Goal: Task Accomplishment & Management: Manage account settings

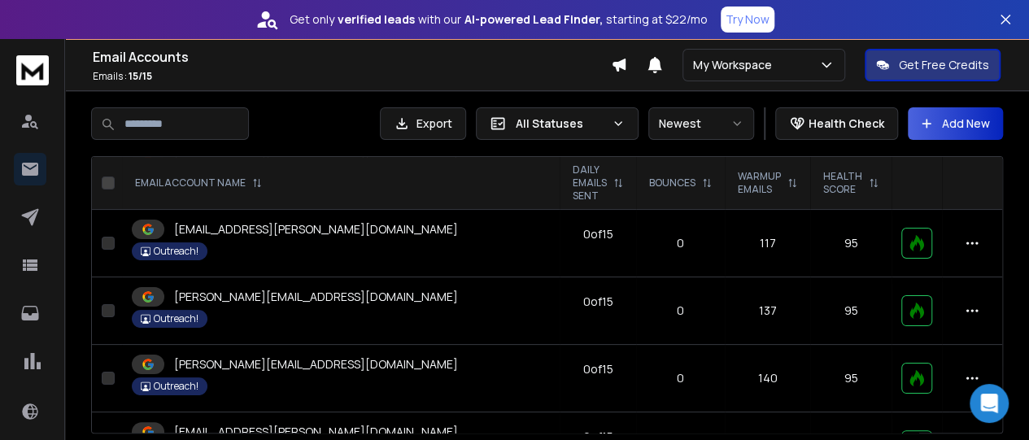
scroll to position [10, 0]
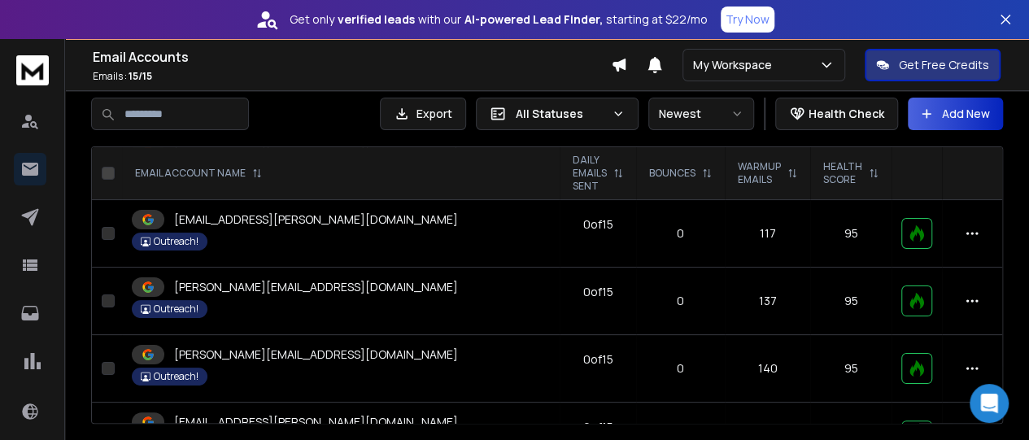
click at [1007, 15] on icon at bounding box center [1005, 19] width 15 height 15
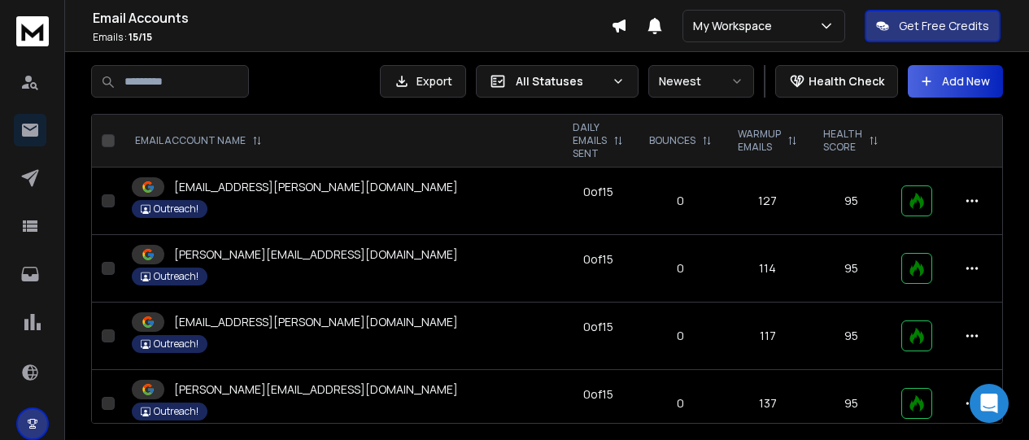
scroll to position [0, 0]
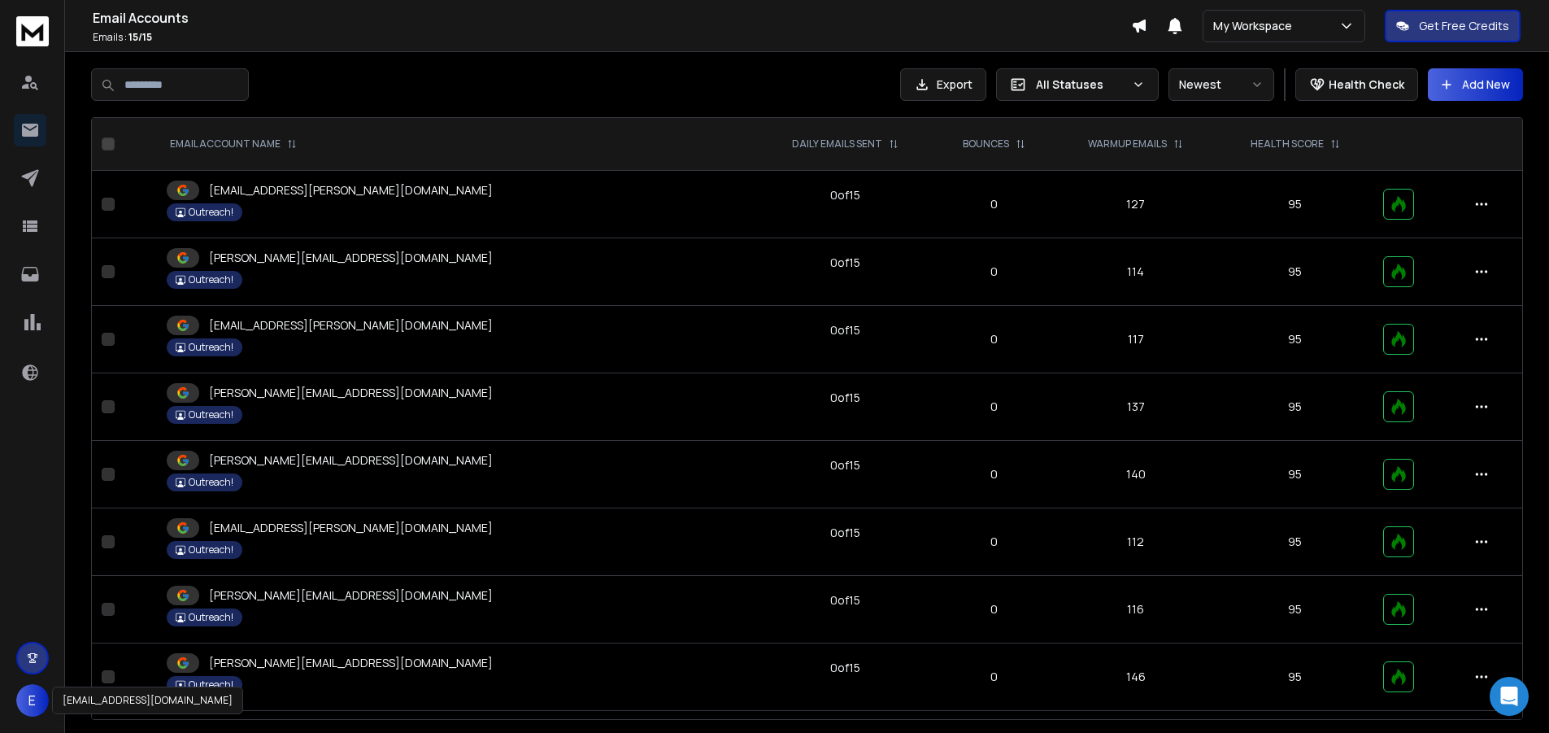
click at [28, 481] on span "E" at bounding box center [32, 700] width 33 height 33
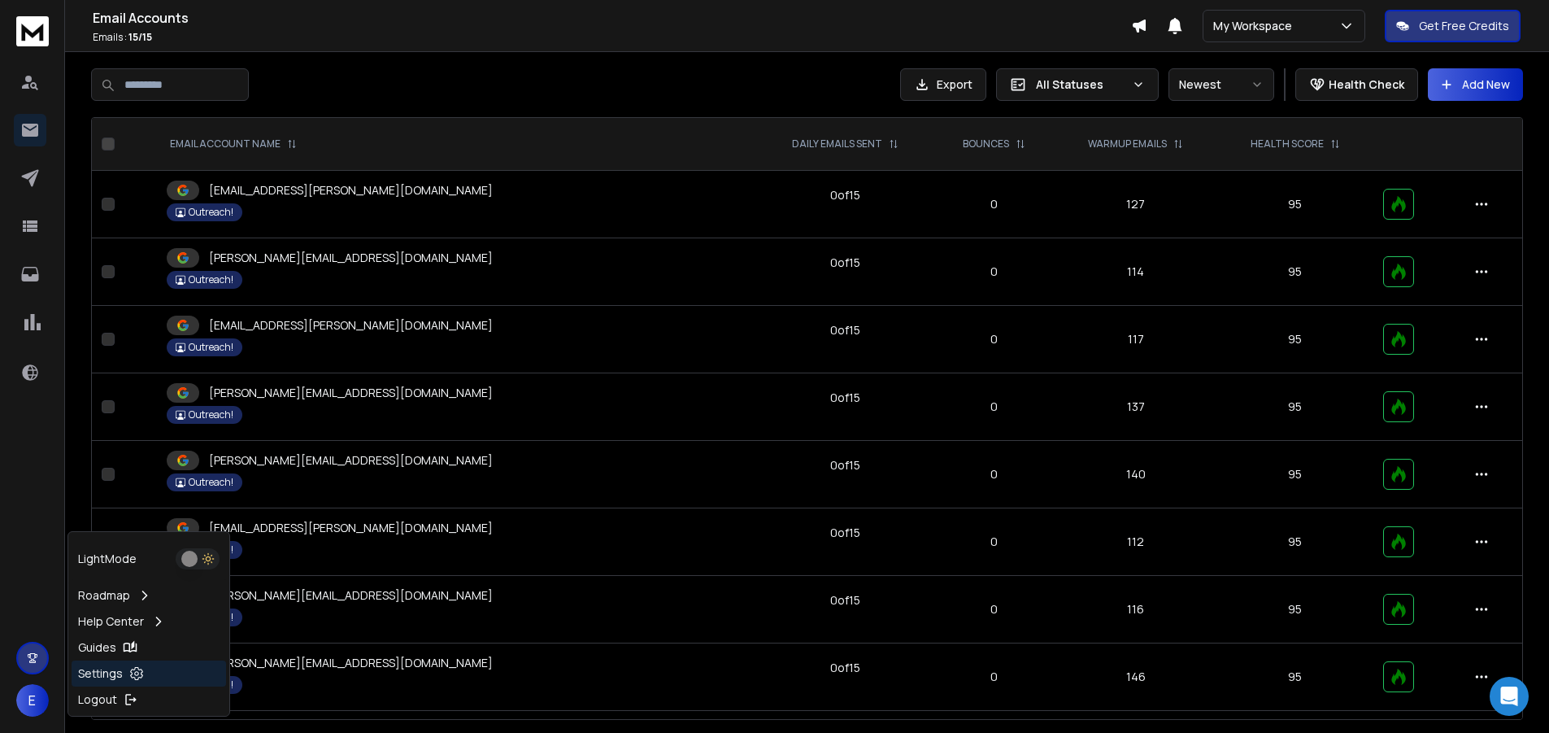
click at [107, 481] on div "Settings" at bounding box center [149, 673] width 155 height 26
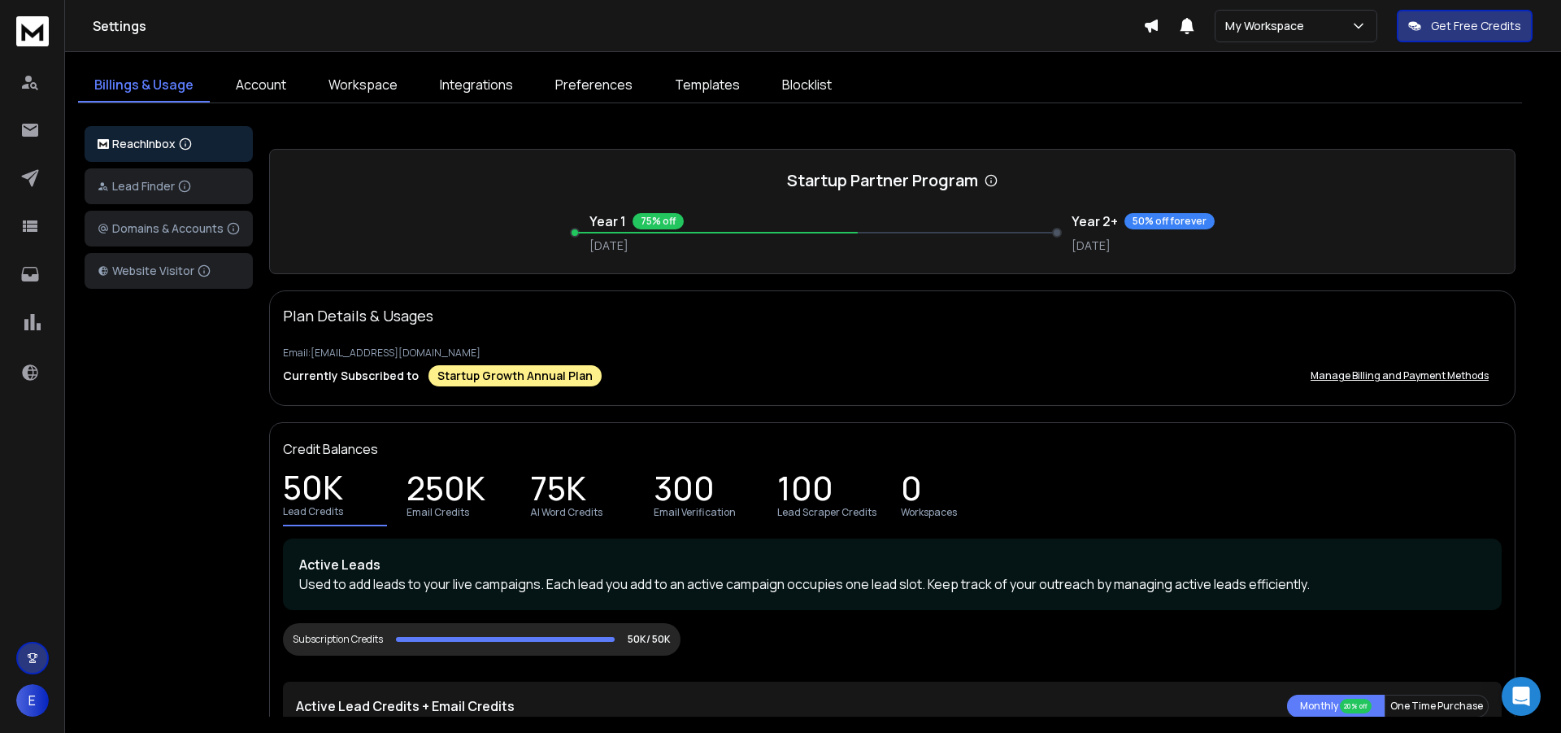
click at [370, 82] on link "Workspace" at bounding box center [363, 85] width 102 height 34
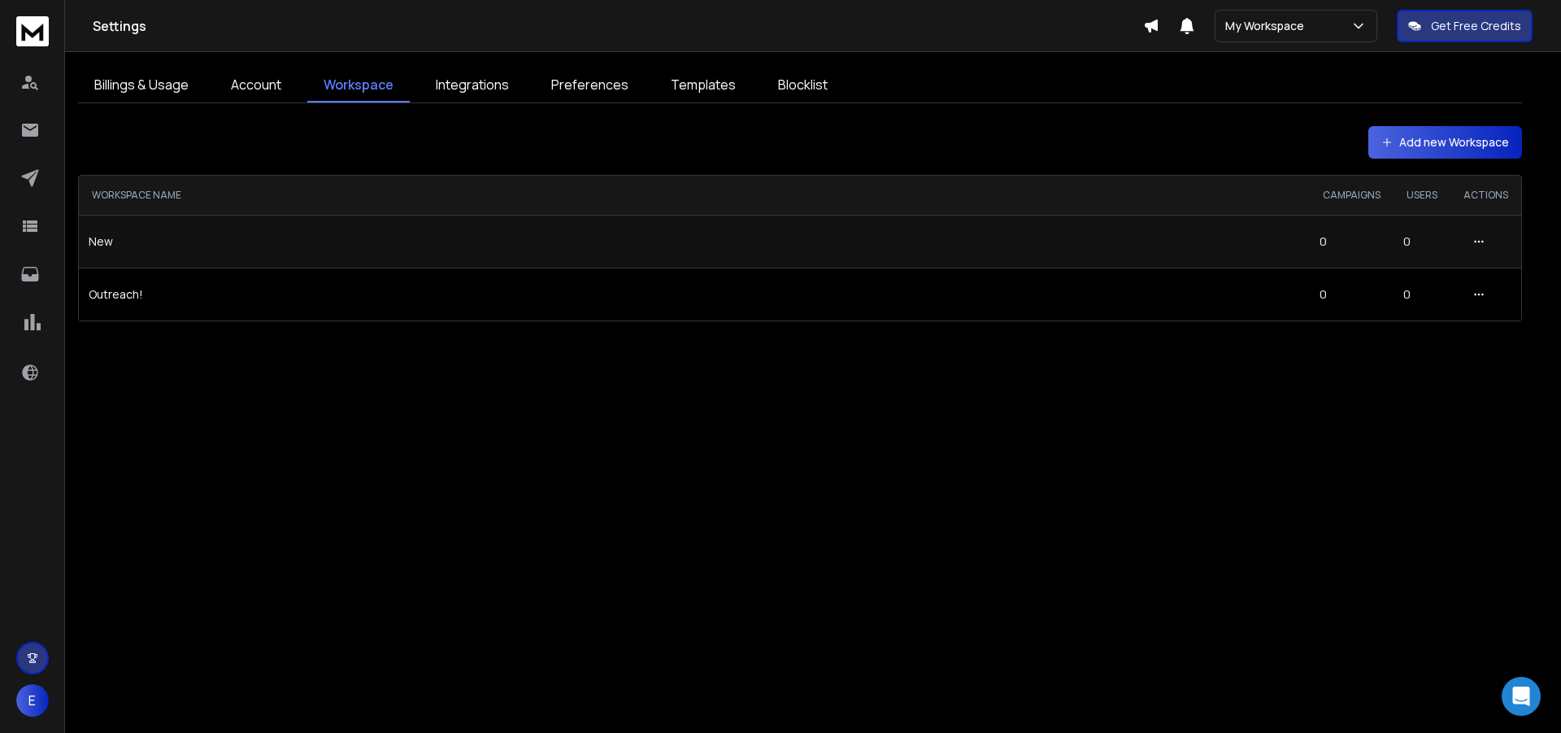
click at [341, 245] on td "New" at bounding box center [694, 241] width 1231 height 53
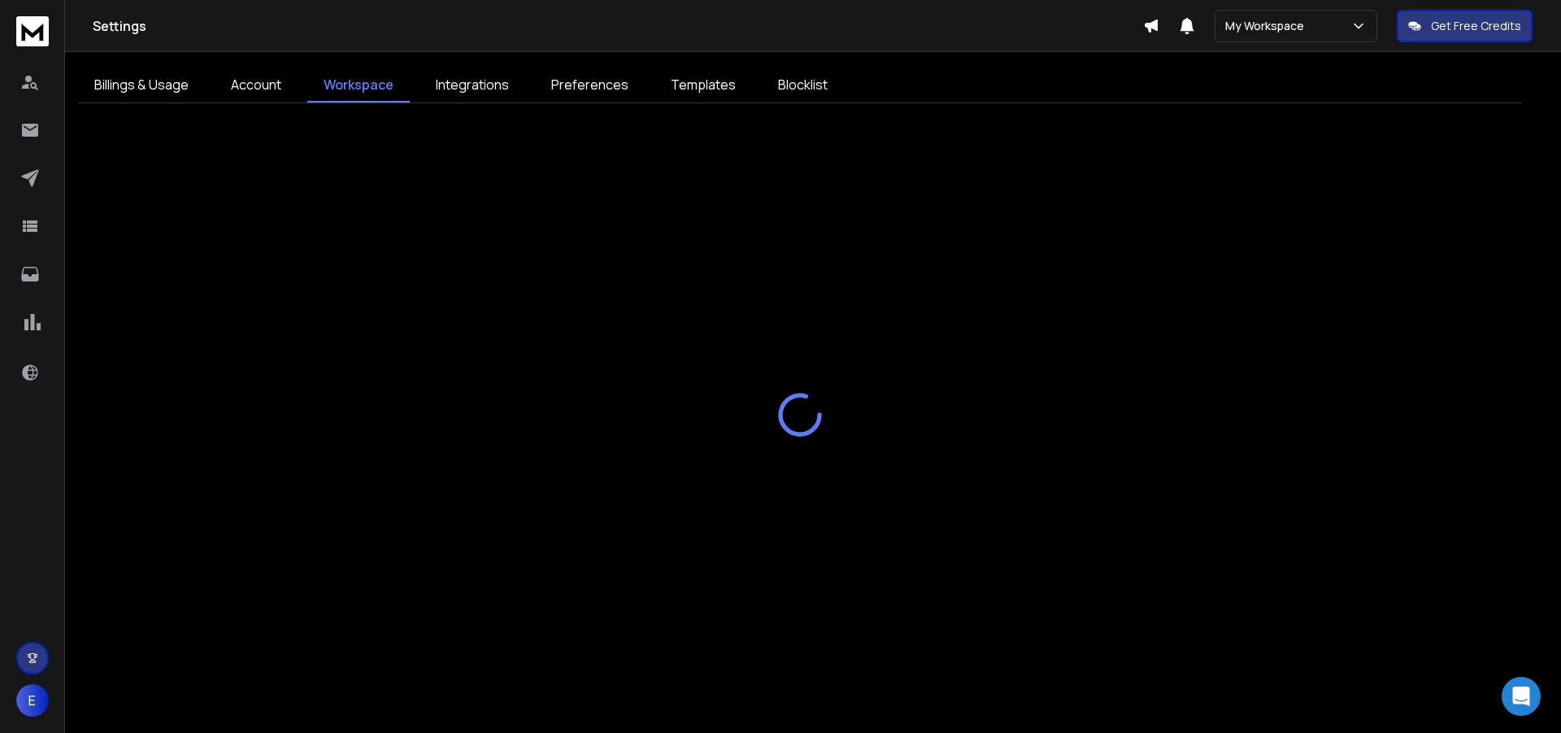
click at [341, 245] on div at bounding box center [800, 414] width 1444 height 577
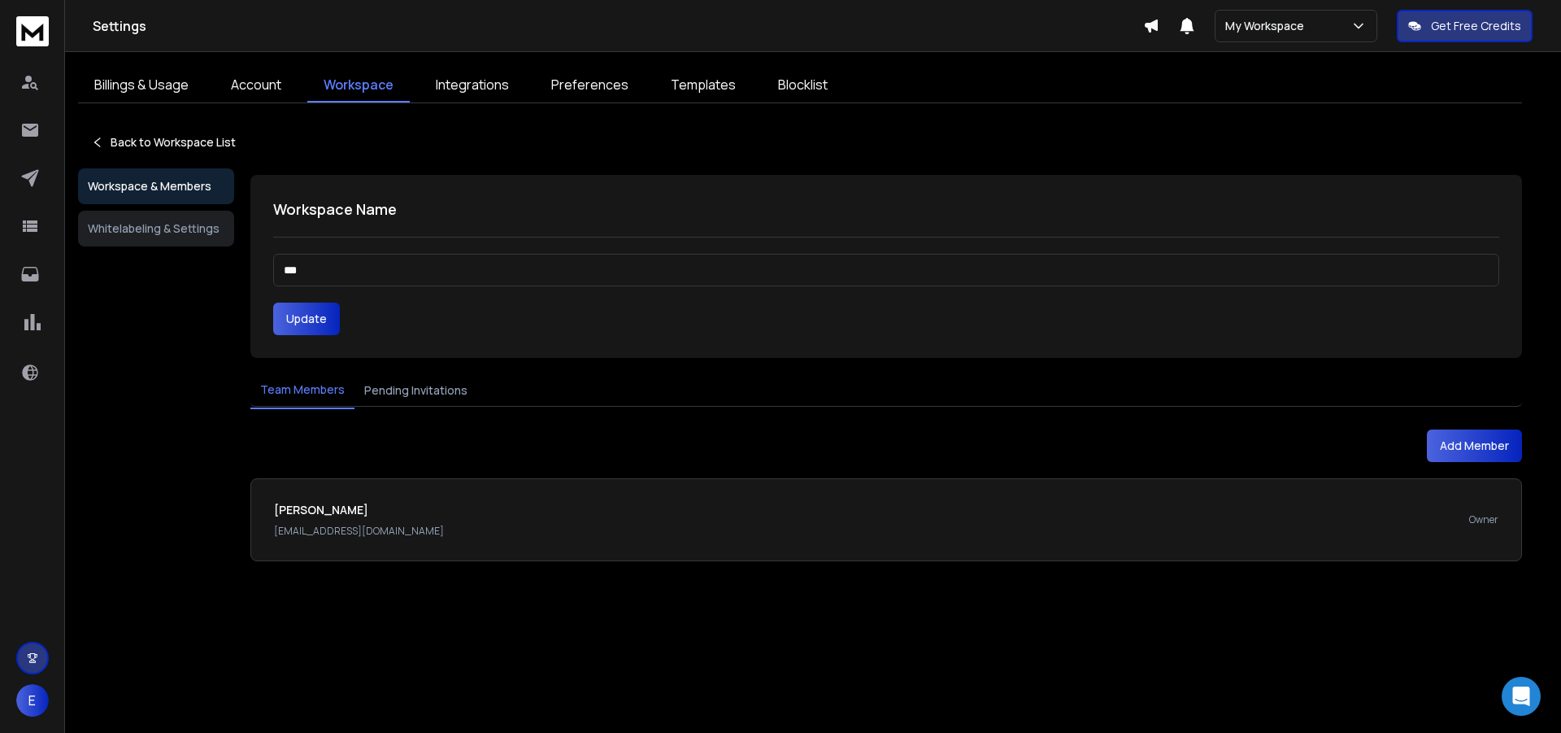
drag, startPoint x: 1455, startPoint y: 467, endPoint x: 1459, endPoint y: 453, distance: 14.4
click at [1028, 453] on div "Add Member [PERSON_NAME] [EMAIL_ADDRESS][DOMAIN_NAME] Owner" at bounding box center [886, 495] width 1272 height 132
click at [1028, 453] on button "Add Member" at bounding box center [1474, 445] width 95 height 33
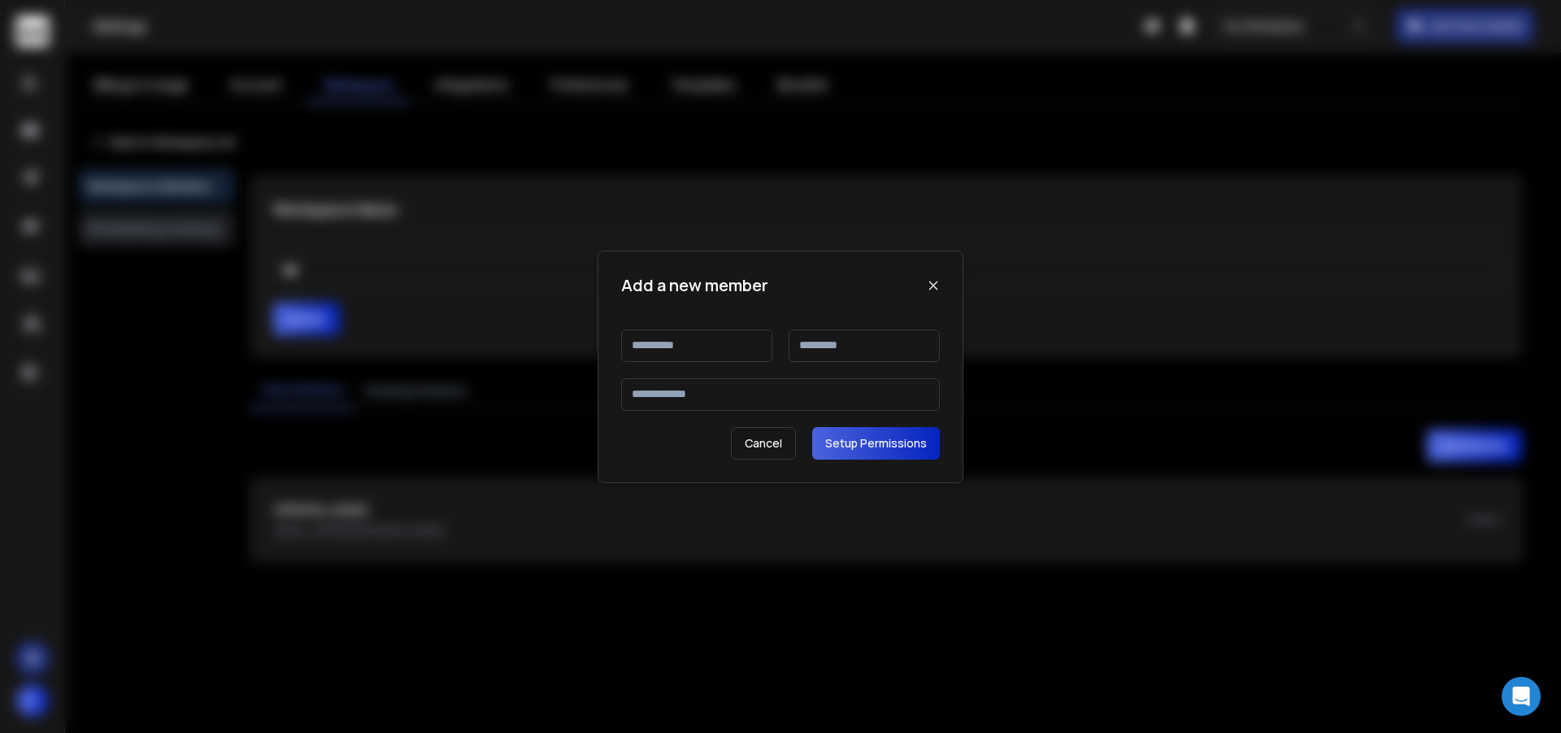
click at [686, 351] on input at bounding box center [696, 345] width 151 height 33
click at [647, 398] on input at bounding box center [780, 394] width 319 height 33
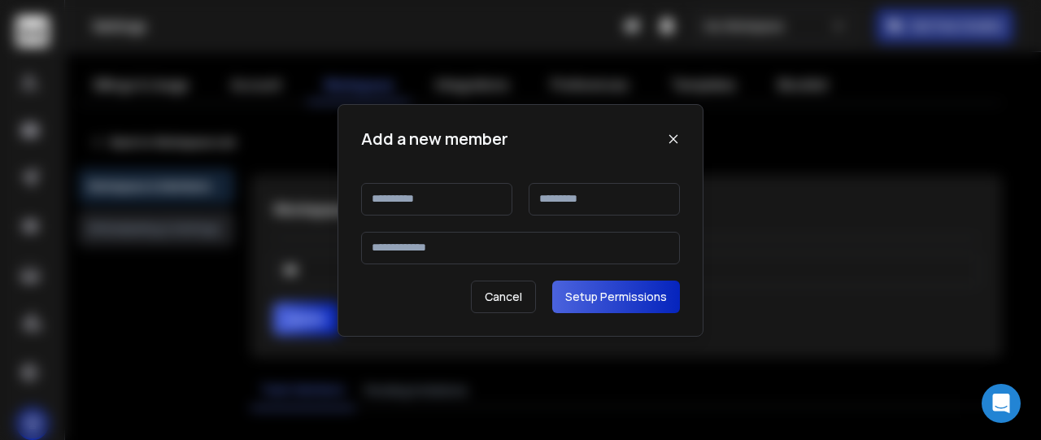
click at [415, 244] on input at bounding box center [520, 248] width 319 height 33
paste input "**********"
type input "**********"
click at [614, 295] on button "Setup Permissions" at bounding box center [616, 297] width 128 height 33
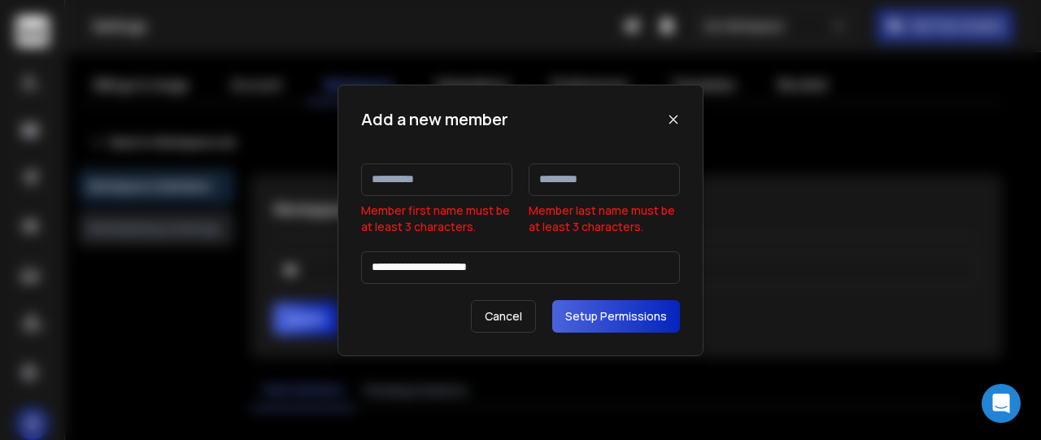
click at [431, 168] on input at bounding box center [436, 179] width 151 height 33
type input "*****"
click at [560, 177] on input at bounding box center [604, 179] width 151 height 33
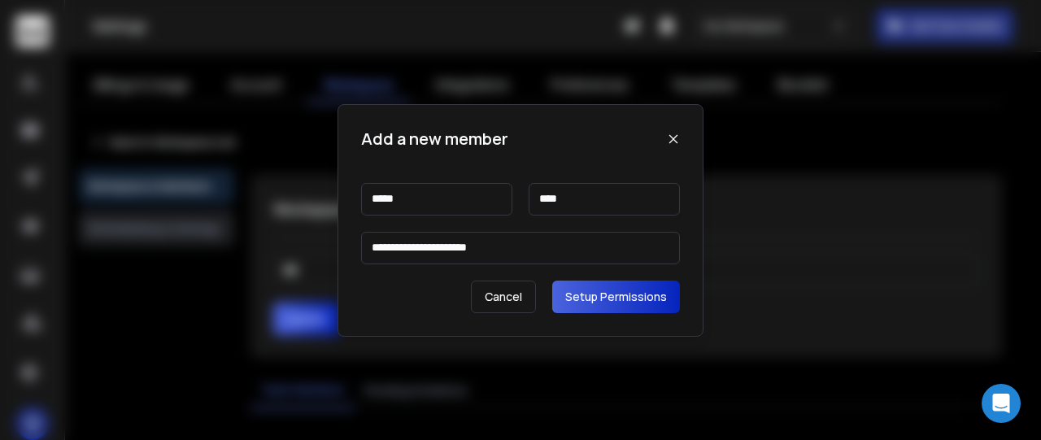
type input "****"
click at [573, 293] on button "Setup Permissions" at bounding box center [616, 297] width 128 height 33
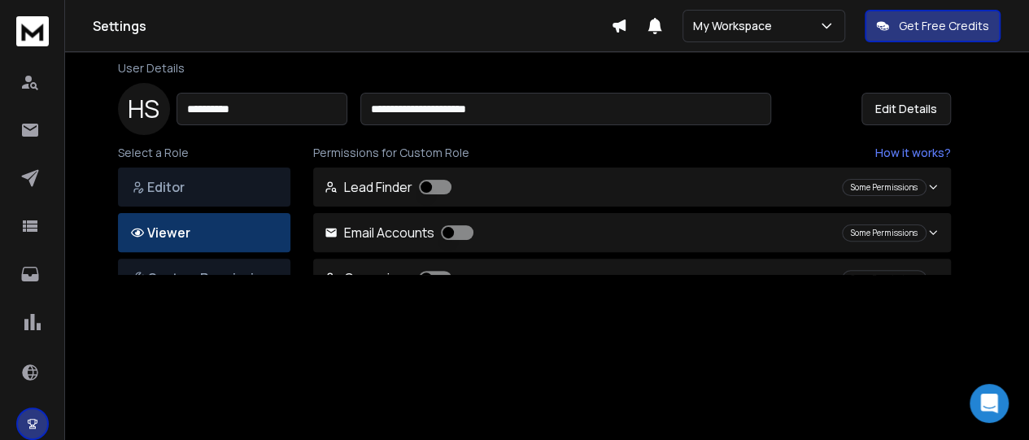
scroll to position [150, 0]
drag, startPoint x: 982, startPoint y: 97, endPoint x: 982, endPoint y: 120, distance: 23.6
click at [982, 120] on section "**********" at bounding box center [534, 118] width 912 height 285
drag, startPoint x: 982, startPoint y: 94, endPoint x: 982, endPoint y: 107, distance: 12.2
click at [979, 111] on section "**********" at bounding box center [534, 118] width 912 height 285
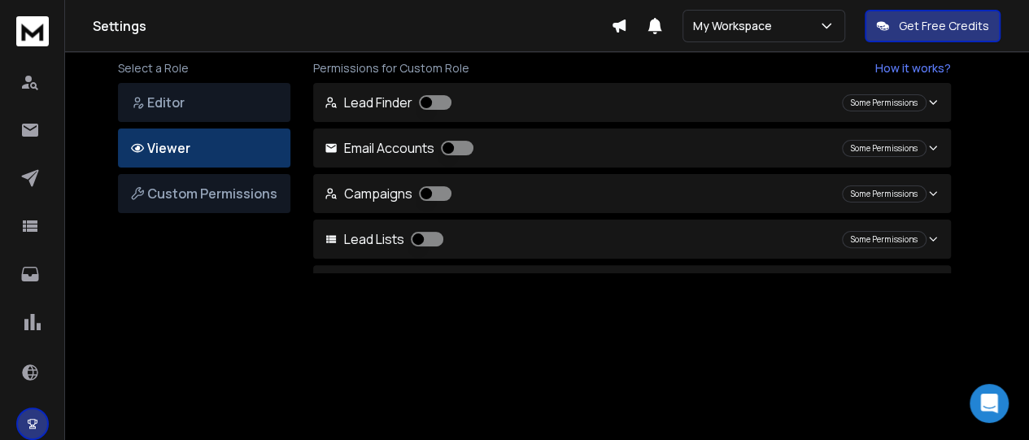
scroll to position [85, 0]
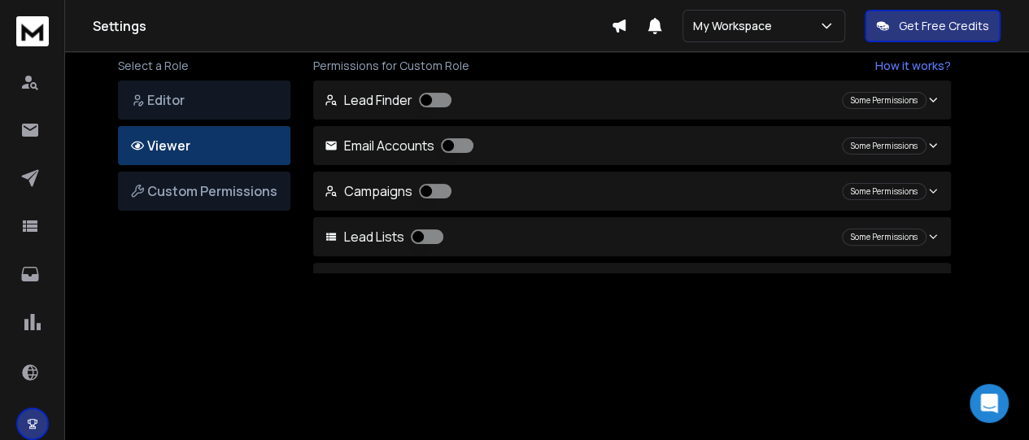
click at [898, 139] on div "Some Permissions" at bounding box center [884, 145] width 85 height 17
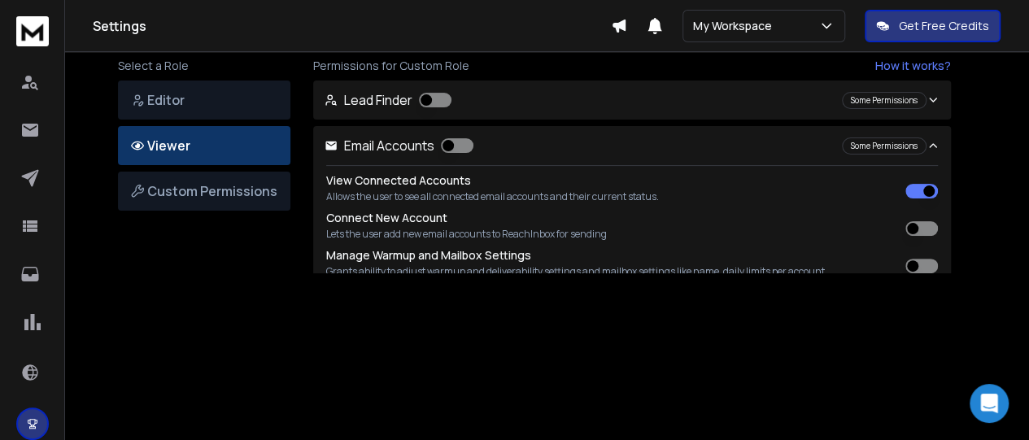
click at [435, 149] on p "Email Accounts" at bounding box center [398, 146] width 149 height 20
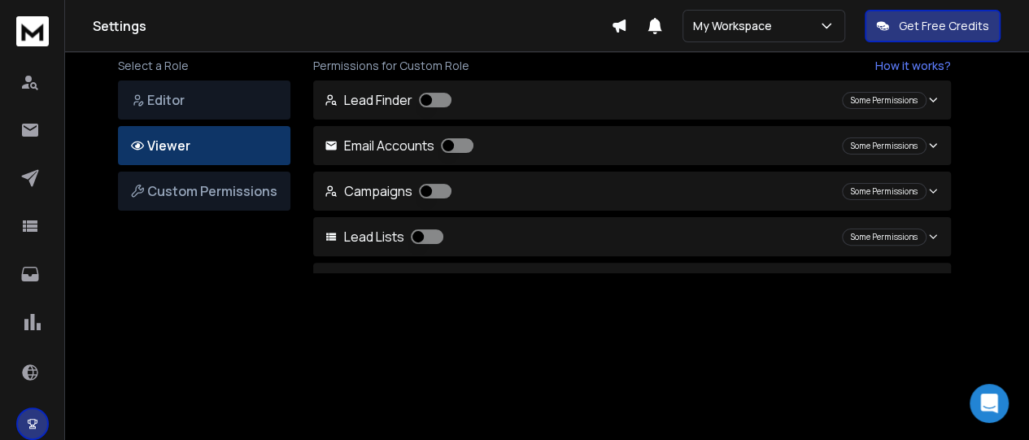
click at [444, 149] on button "button" at bounding box center [457, 145] width 33 height 15
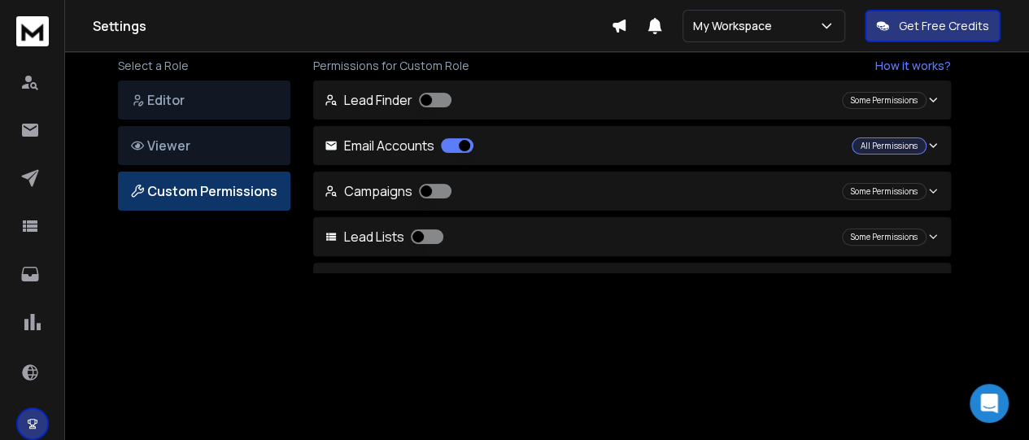
click at [428, 196] on button "button" at bounding box center [435, 191] width 33 height 15
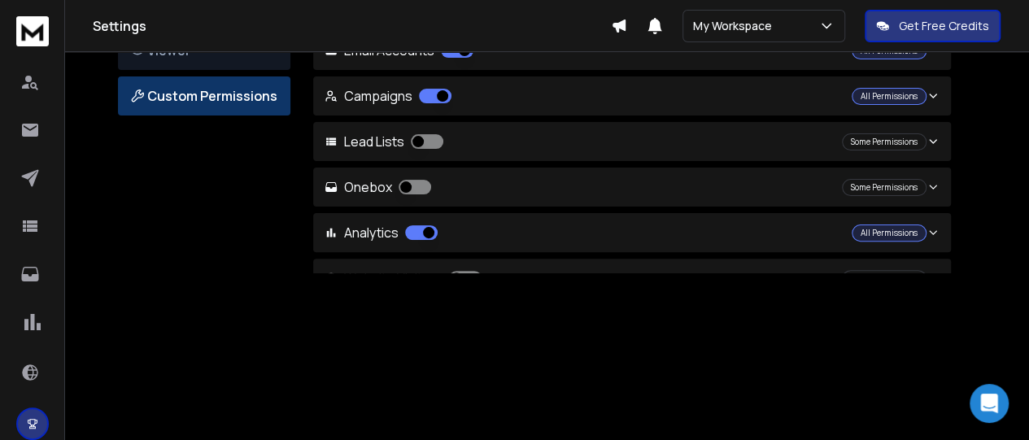
scroll to position [186, 0]
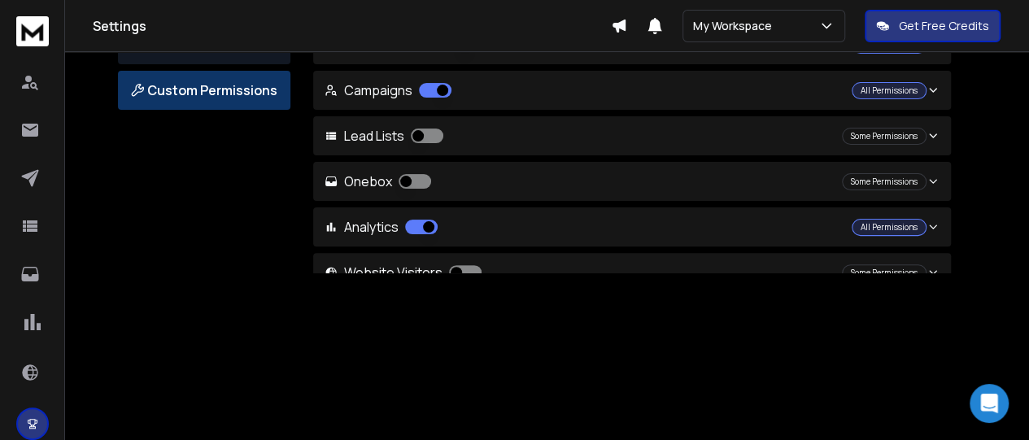
click at [417, 140] on button "button" at bounding box center [427, 135] width 33 height 15
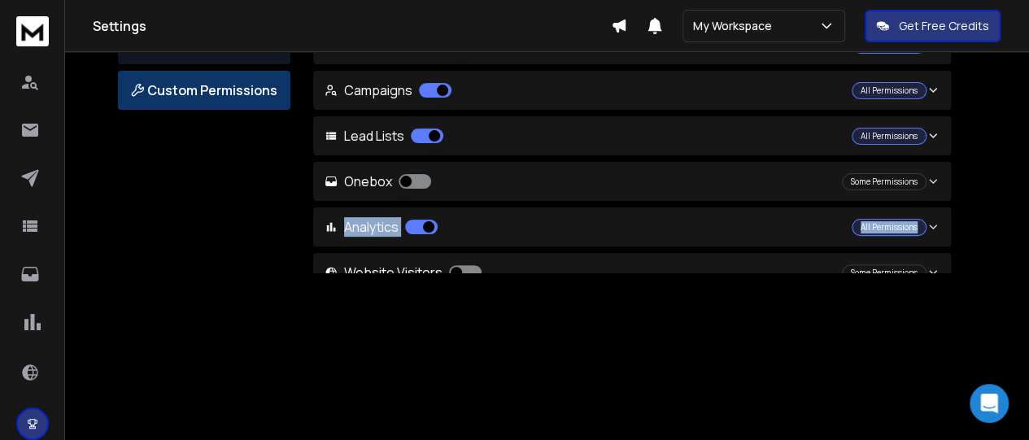
drag, startPoint x: 982, startPoint y: 166, endPoint x: 982, endPoint y: 220, distance: 54.5
click at [982, 220] on div "**********" at bounding box center [534, 118] width 912 height 311
click at [407, 176] on button "button" at bounding box center [415, 181] width 33 height 15
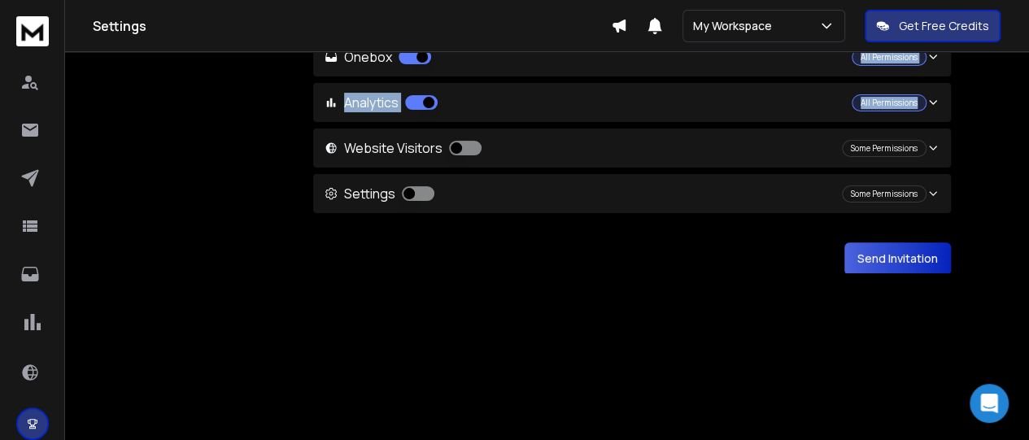
scroll to position [312, 0]
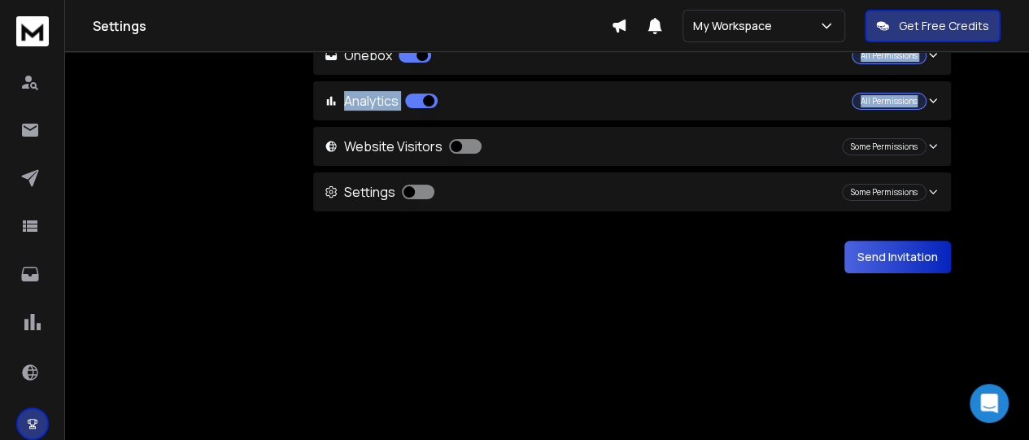
click at [425, 189] on button "button" at bounding box center [418, 192] width 33 height 15
click at [878, 259] on button "Send Invitation" at bounding box center [897, 257] width 107 height 33
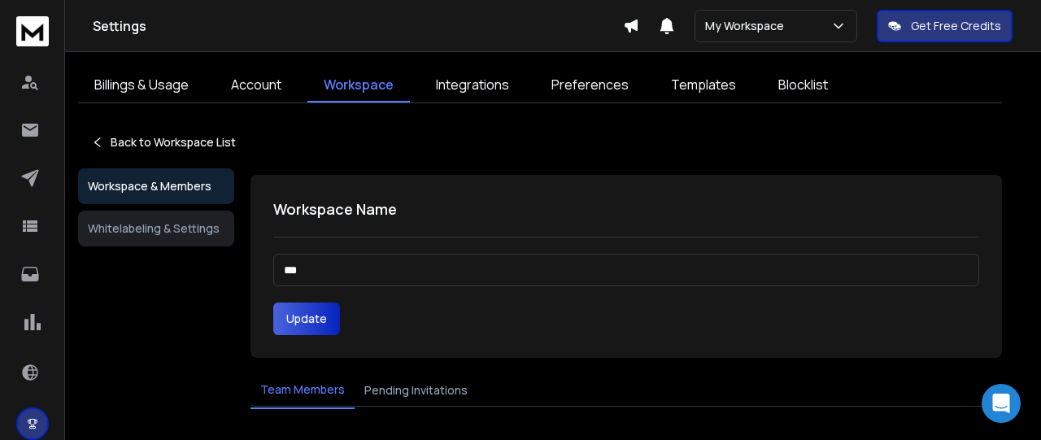
click at [150, 86] on link "Billings & Usage" at bounding box center [141, 85] width 127 height 34
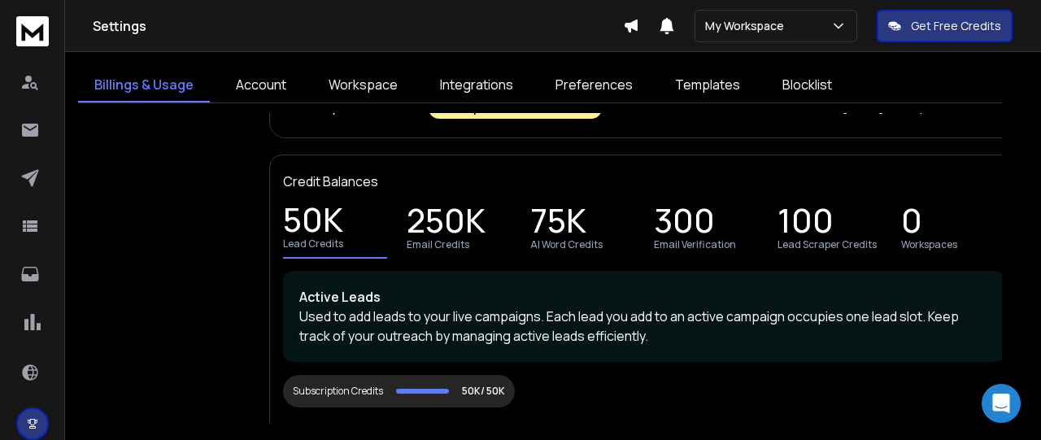
scroll to position [269, 0]
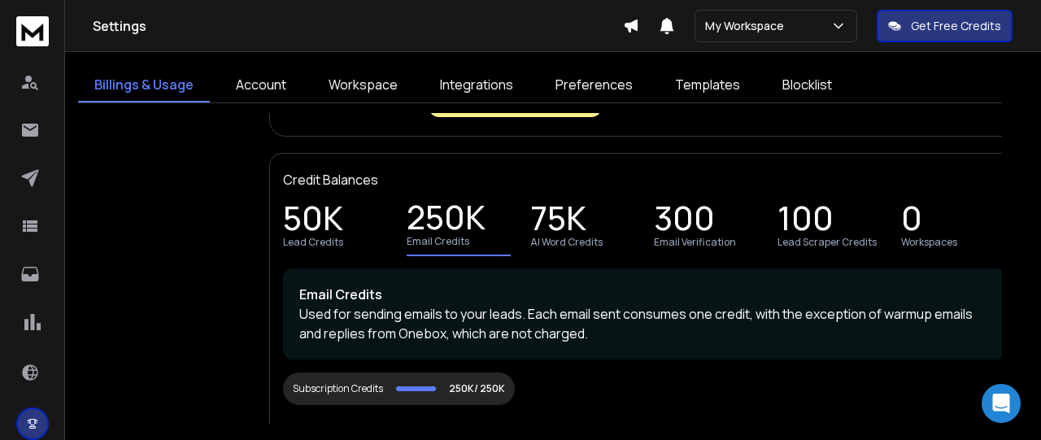
click at [419, 221] on p "250K" at bounding box center [446, 220] width 79 height 23
click at [258, 68] on link "Account" at bounding box center [261, 85] width 83 height 34
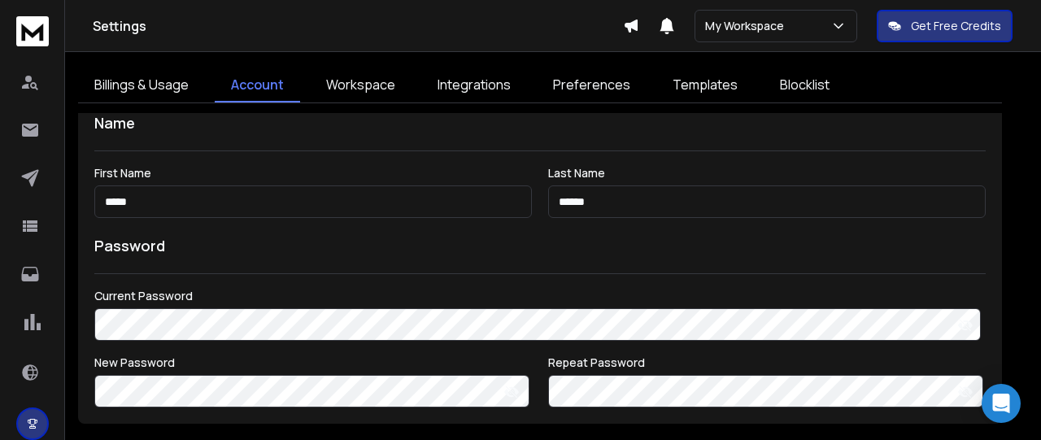
scroll to position [13, 0]
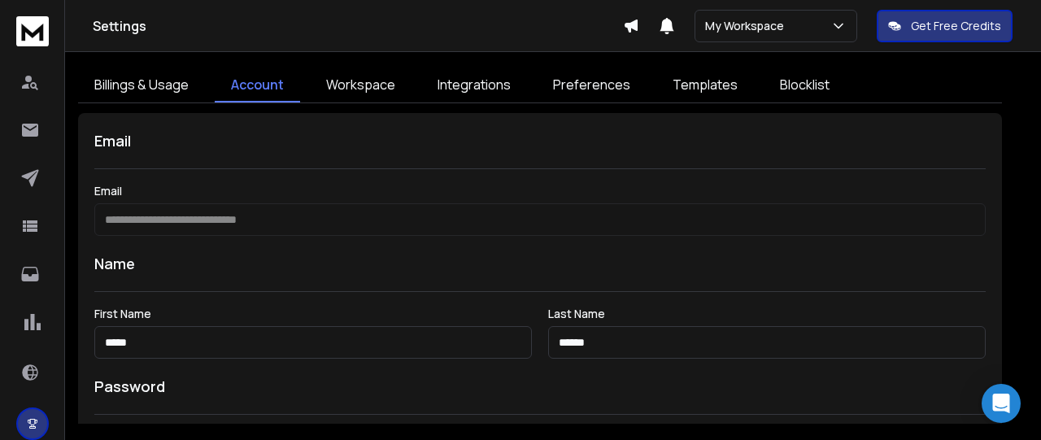
click at [343, 94] on link "Workspace" at bounding box center [361, 85] width 102 height 34
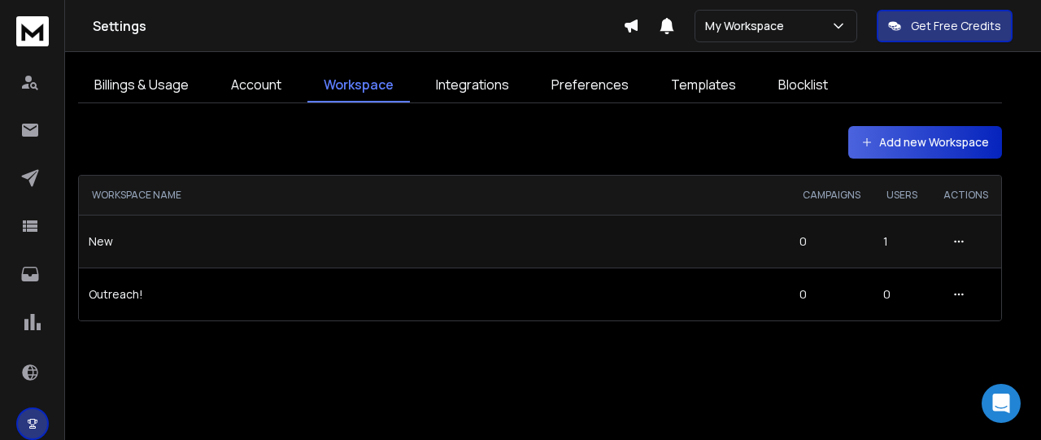
click at [338, 245] on td "New" at bounding box center [434, 241] width 711 height 53
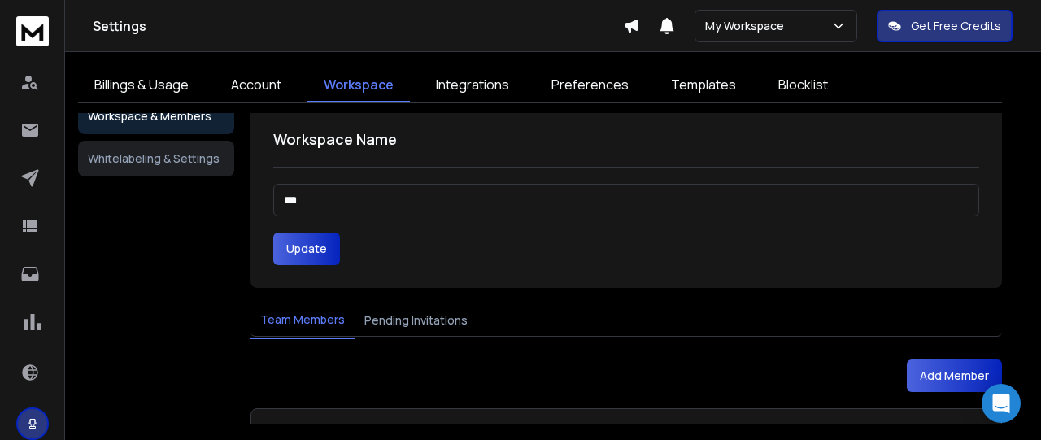
scroll to position [137, 0]
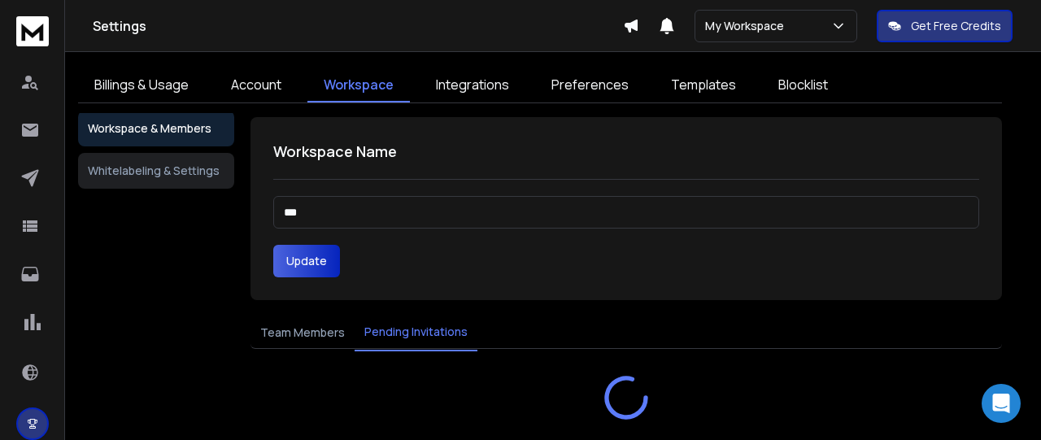
click at [410, 256] on div "Workspace Name *** Update Team Members Pending Invitations" at bounding box center [625, 260] width 751 height 307
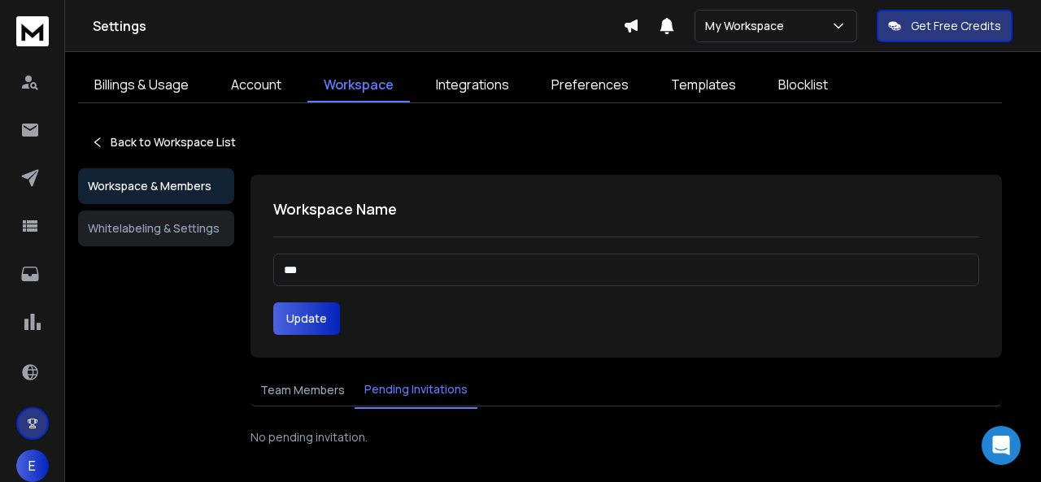
scroll to position [0, 0]
click at [347, 85] on link "Workspace" at bounding box center [358, 85] width 102 height 34
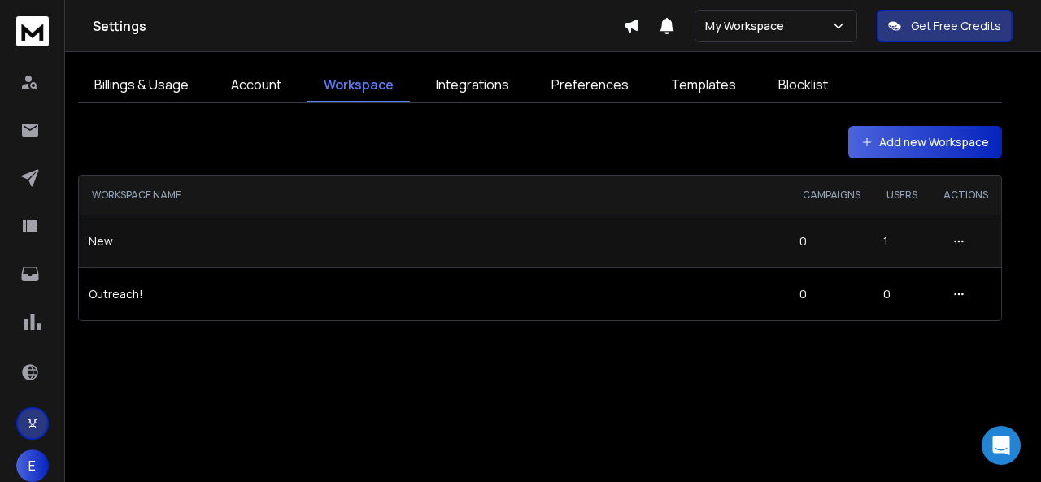
click at [560, 238] on td "New" at bounding box center [434, 241] width 711 height 53
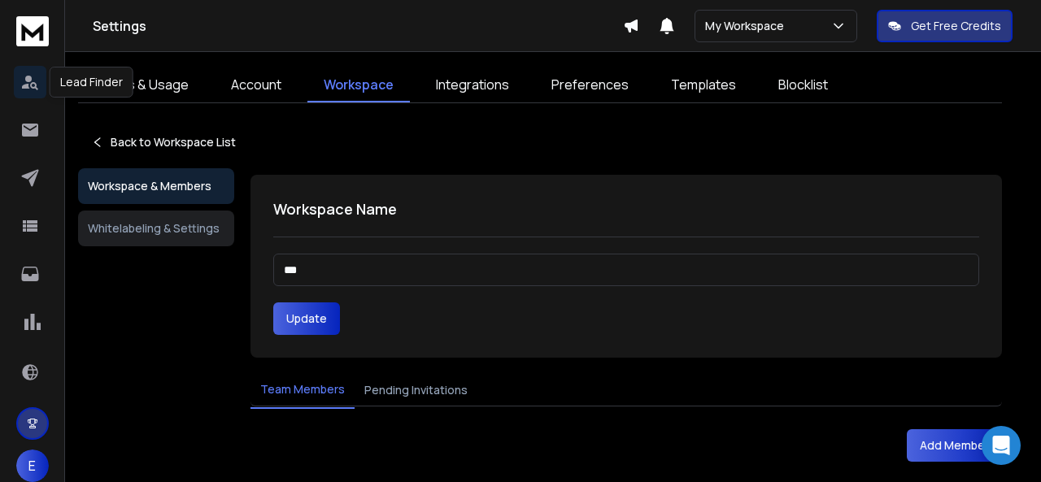
click at [14, 81] on link at bounding box center [30, 82] width 33 height 33
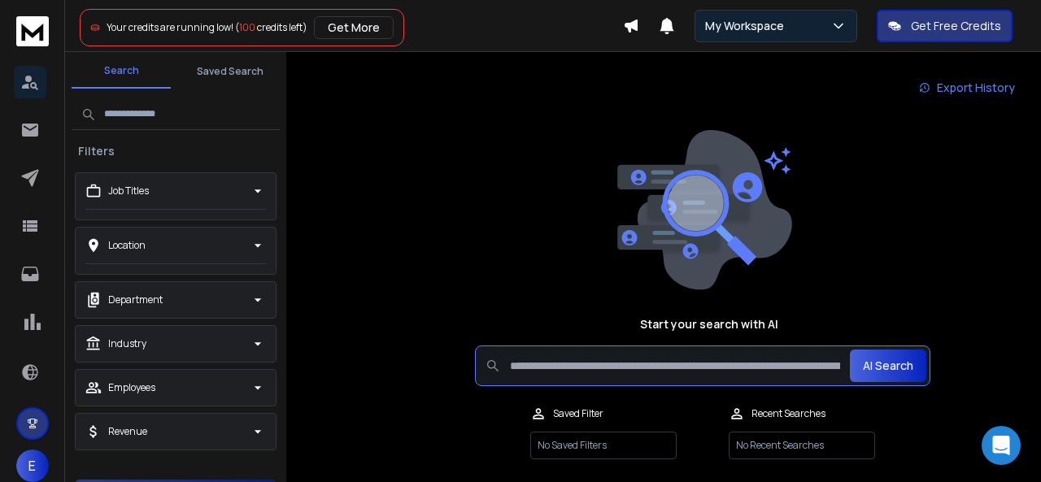
click at [790, 24] on p "My Workspace" at bounding box center [747, 26] width 85 height 16
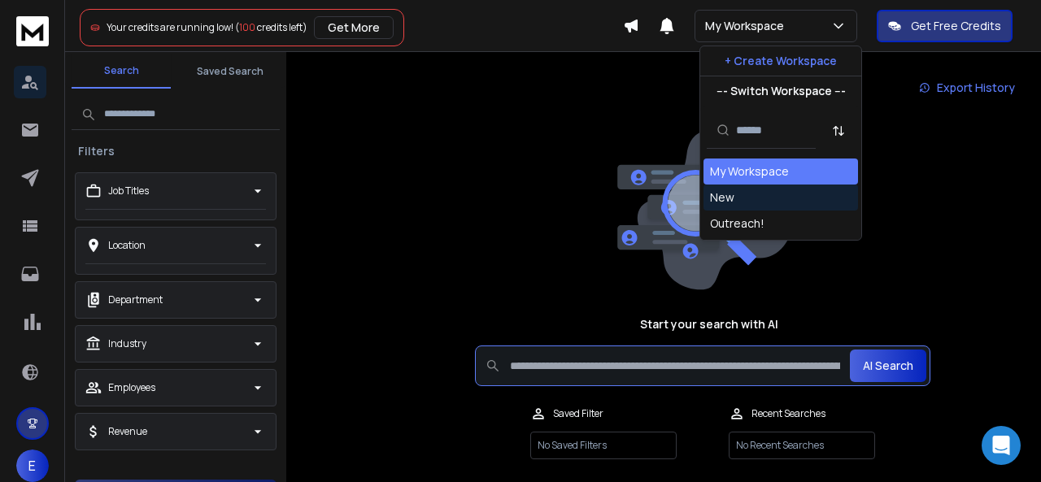
click at [773, 202] on div "New" at bounding box center [780, 198] width 155 height 26
